Goal: Navigation & Orientation: Find specific page/section

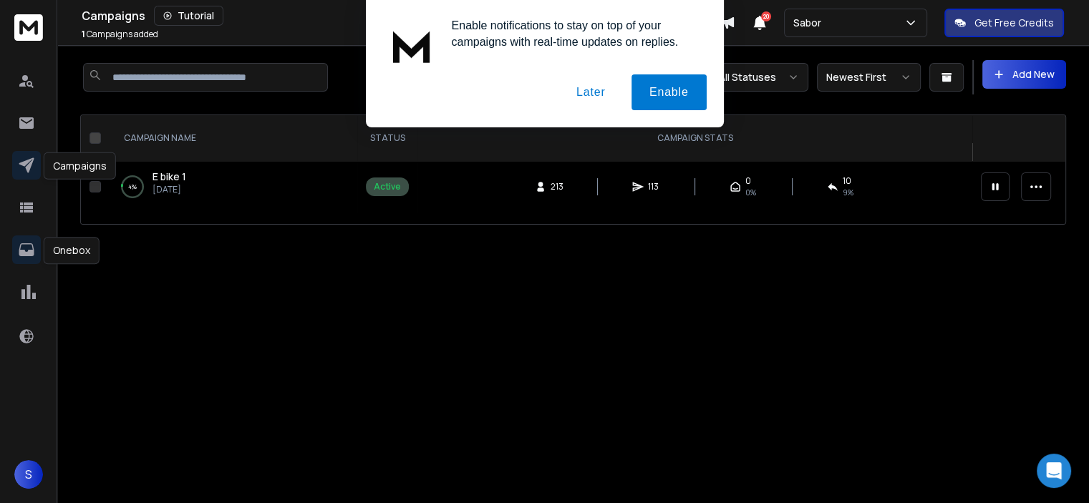
click at [22, 244] on icon at bounding box center [26, 249] width 15 height 13
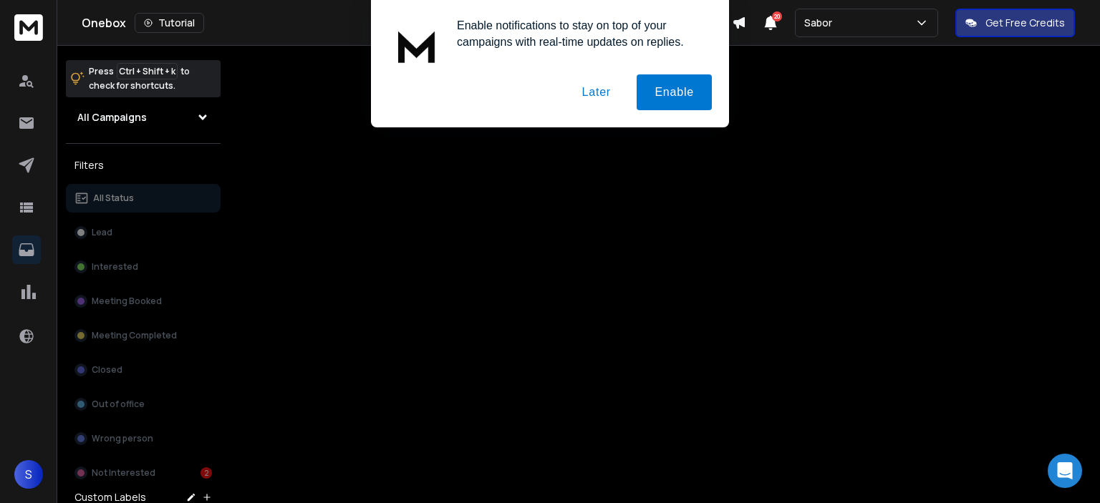
click at [612, 93] on button "Later" at bounding box center [595, 92] width 64 height 36
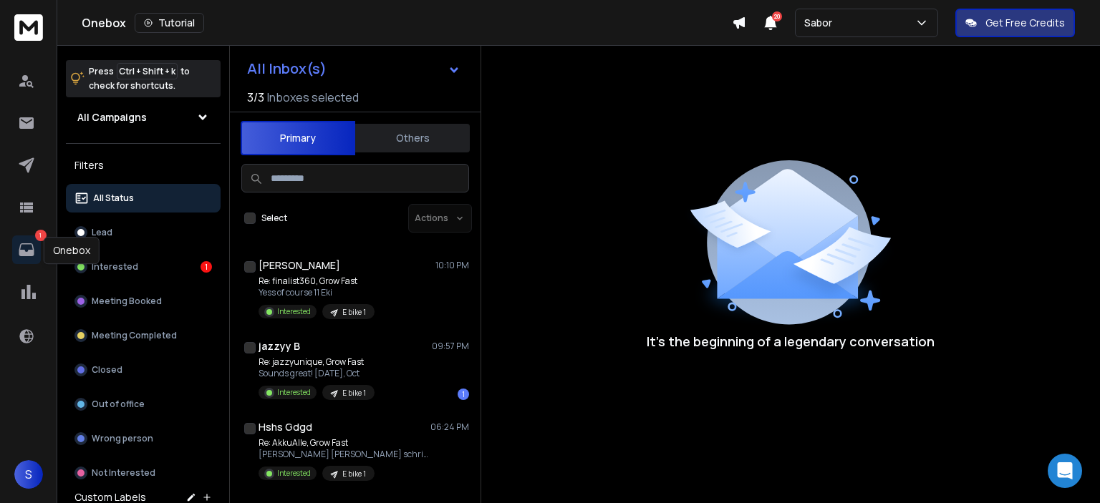
click at [32, 244] on icon at bounding box center [26, 249] width 15 height 13
click at [116, 263] on p "Interested" at bounding box center [115, 266] width 47 height 11
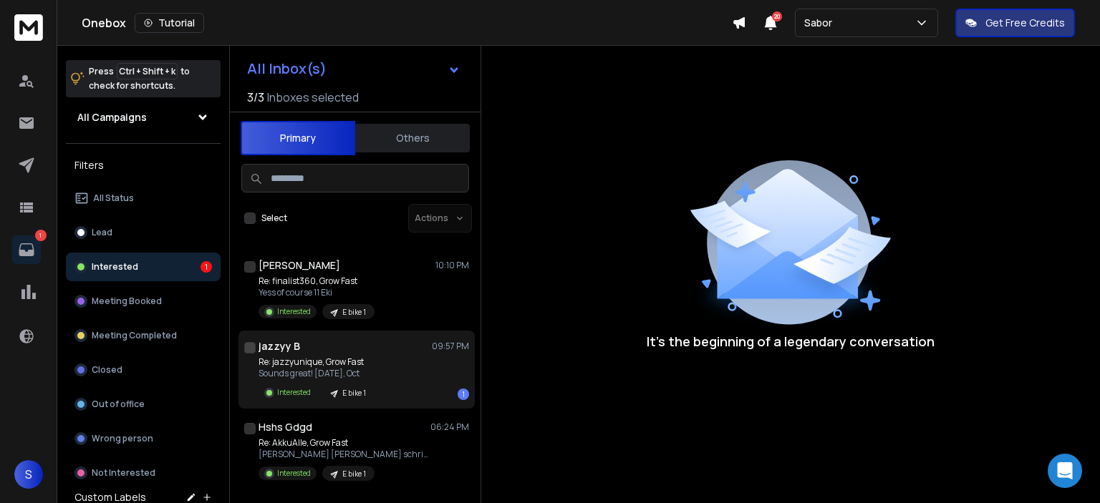
click at [376, 369] on div "Re: jazzyunique, Grow Fast Sounds great! [DATE], Oct Interested E bike 1 1" at bounding box center [363, 379] width 210 height 44
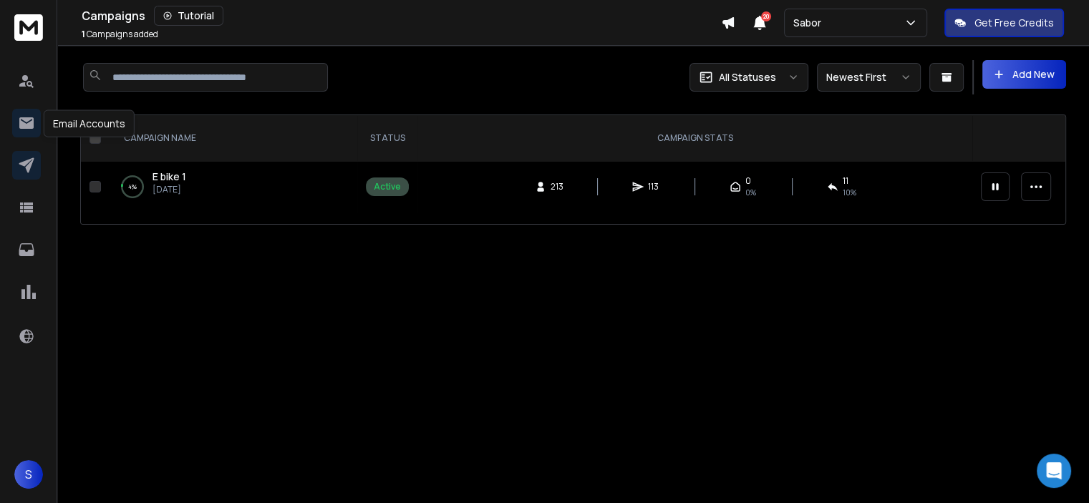
click at [34, 120] on link at bounding box center [26, 123] width 29 height 29
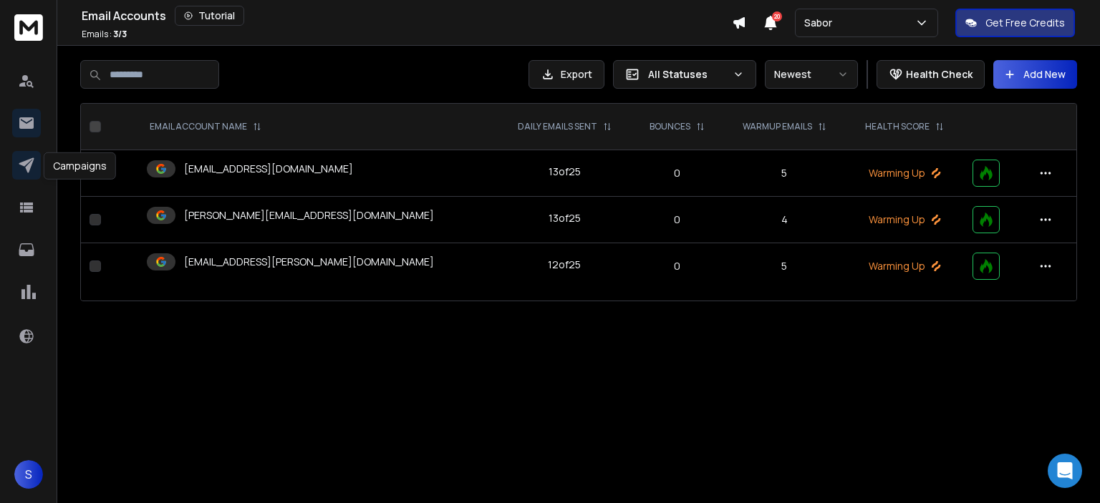
click at [32, 167] on icon at bounding box center [26, 165] width 17 height 17
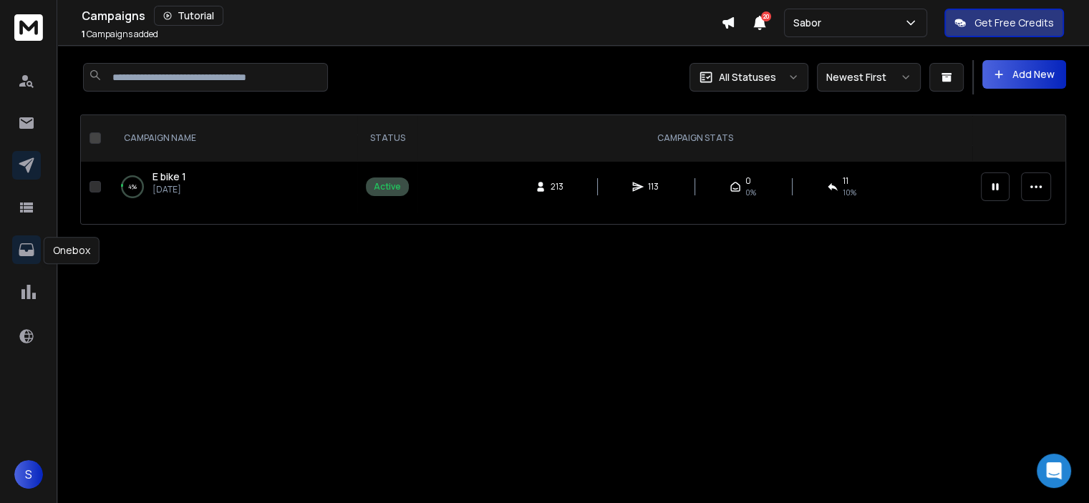
click at [29, 248] on icon at bounding box center [26, 249] width 17 height 17
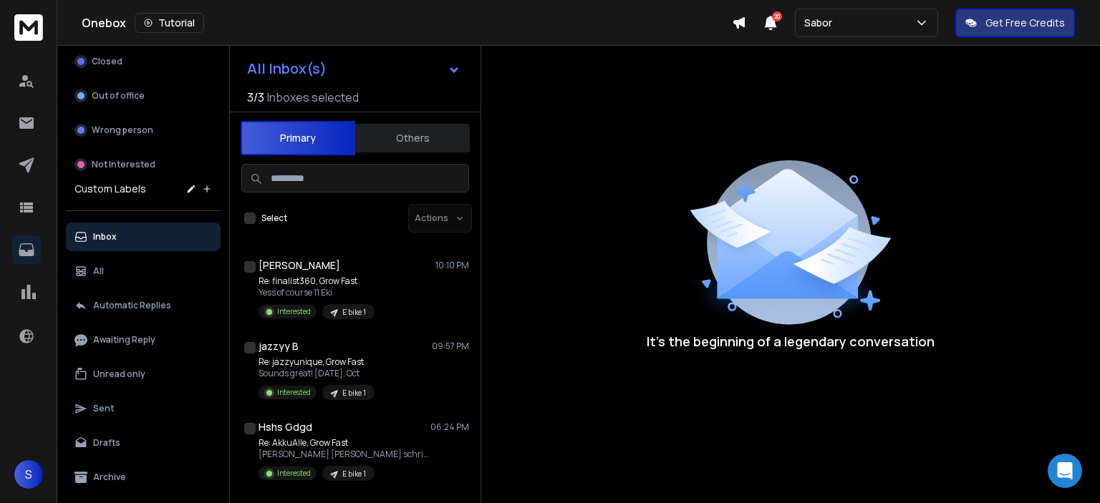
click at [784, 20] on div "20 Sabor Get Free Credits" at bounding box center [903, 23] width 343 height 29
click at [783, 23] on div "20 Sabor Get Free Credits" at bounding box center [903, 23] width 343 height 29
click at [778, 24] on icon at bounding box center [770, 23] width 14 height 14
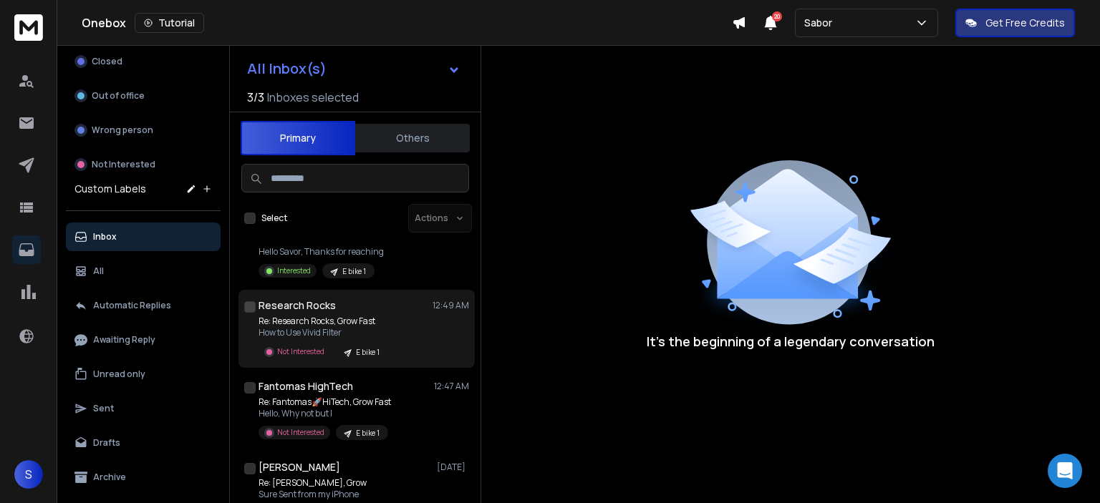
scroll to position [626, 0]
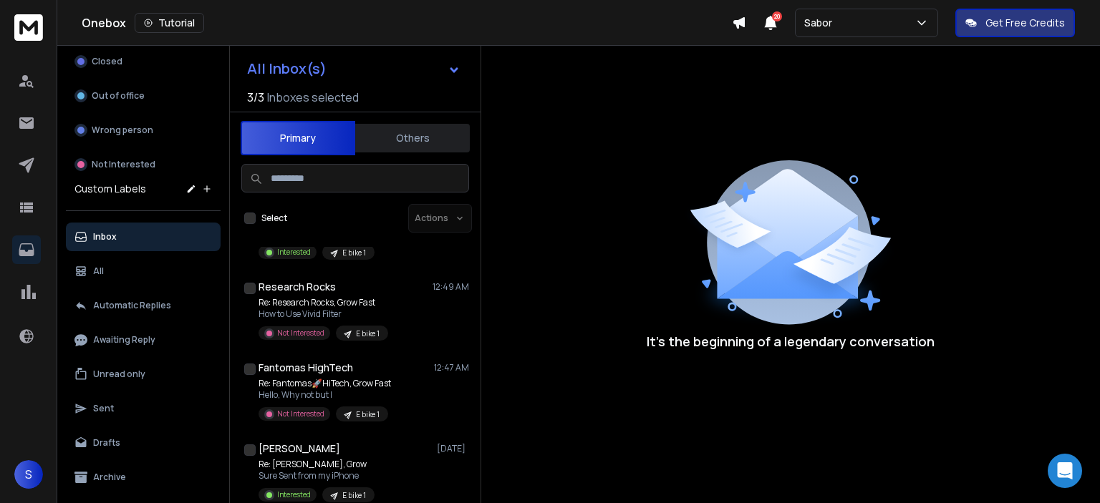
click at [125, 227] on button "Inbox" at bounding box center [143, 237] width 155 height 29
click at [26, 165] on icon at bounding box center [26, 165] width 17 height 17
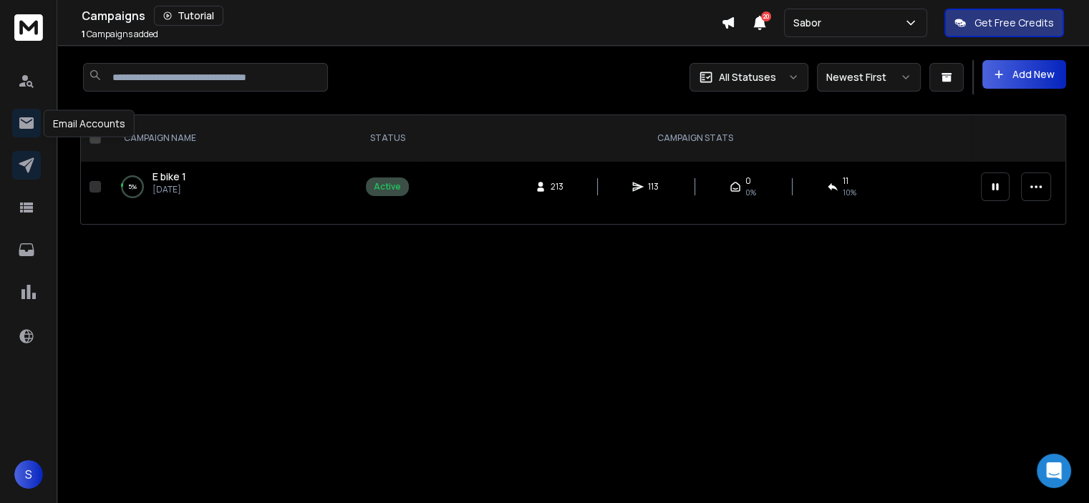
click at [22, 121] on icon at bounding box center [26, 123] width 17 height 17
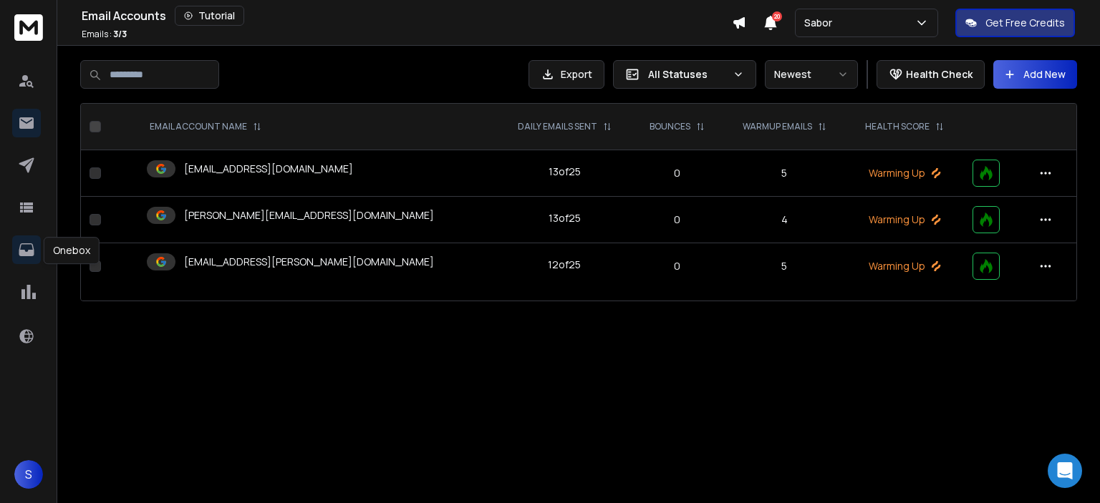
click at [27, 249] on icon at bounding box center [26, 249] width 17 height 17
